Goal: Task Accomplishment & Management: Use online tool/utility

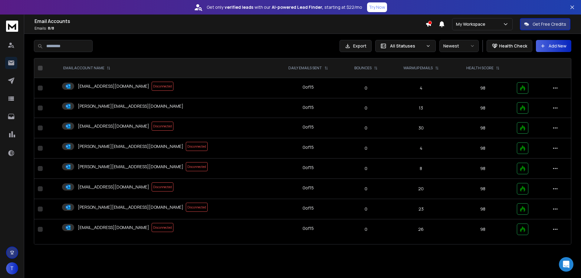
click at [374, 7] on p "Try Now" at bounding box center [377, 7] width 16 height 6
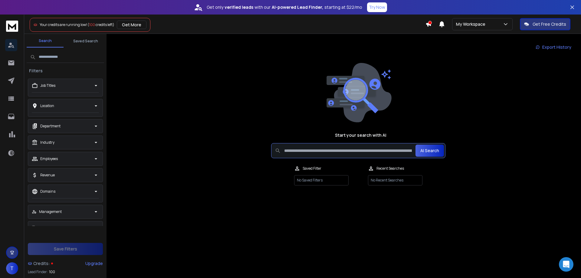
click at [69, 86] on div "Job Titles" at bounding box center [65, 86] width 67 height 6
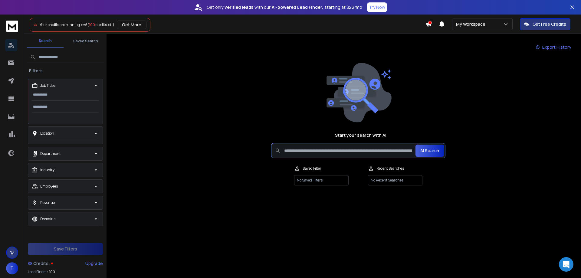
click at [69, 86] on div "Job Titles" at bounding box center [65, 86] width 67 height 6
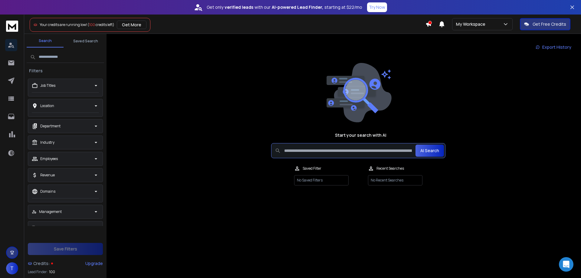
click at [74, 103] on div "Location" at bounding box center [65, 108] width 75 height 18
click at [78, 108] on div "Location" at bounding box center [65, 106] width 67 height 6
click at [88, 124] on div "Department" at bounding box center [65, 126] width 67 height 6
click at [89, 128] on div "Department" at bounding box center [65, 126] width 67 height 6
